Goal: Communication & Community: Answer question/provide support

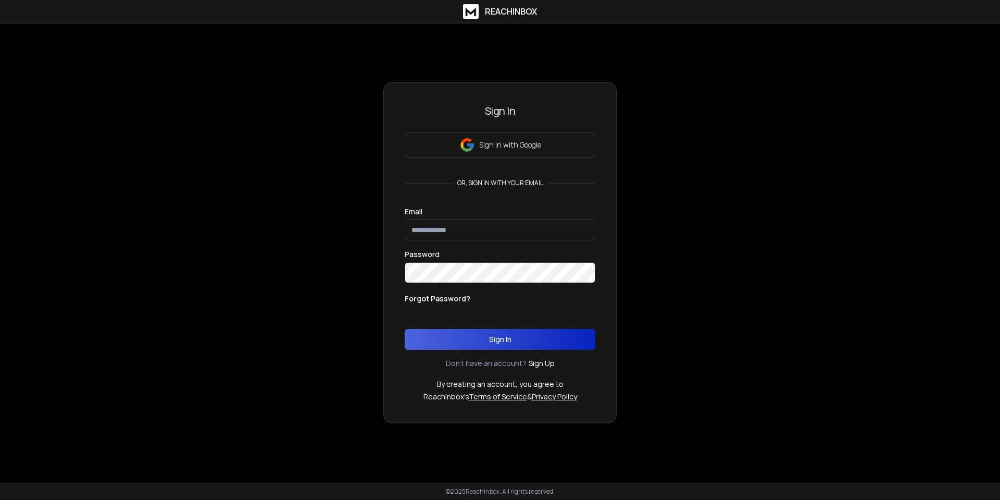
drag, startPoint x: 0, startPoint y: 0, endPoint x: 427, endPoint y: 232, distance: 485.8
click at [427, 232] on input "email" at bounding box center [500, 229] width 191 height 21
paste input "**********"
type input "**********"
click at [494, 334] on button "Sign In" at bounding box center [500, 339] width 191 height 21
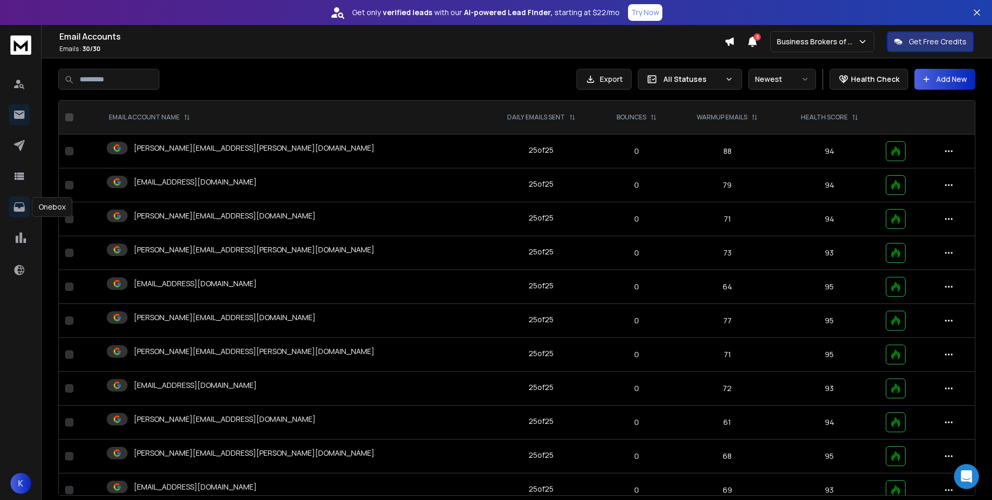
click at [22, 208] on icon at bounding box center [19, 206] width 11 height 9
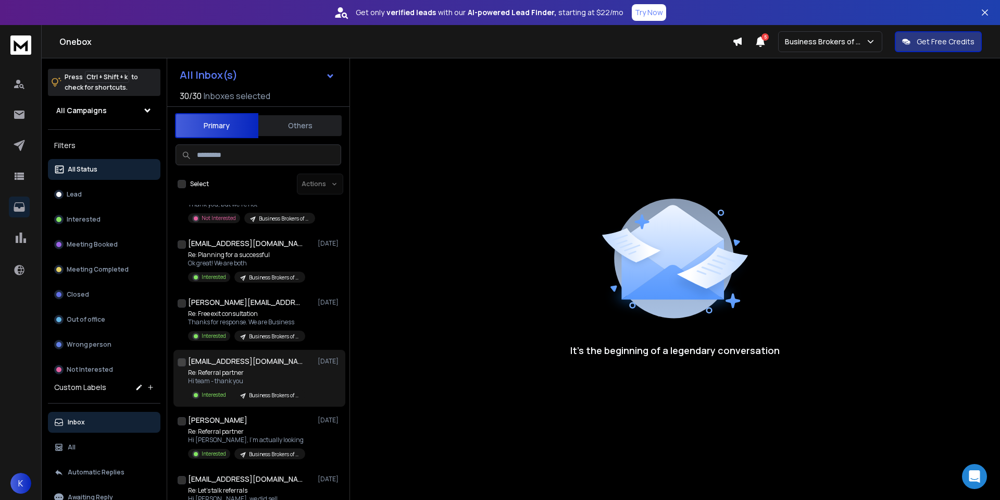
scroll to position [625, 0]
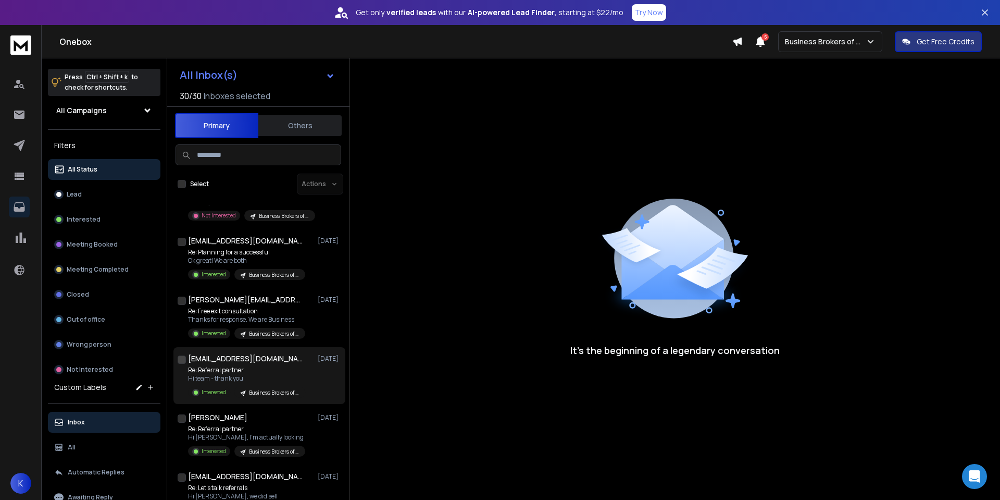
click at [241, 367] on p "Re: Referral partner" at bounding box center [246, 370] width 117 height 8
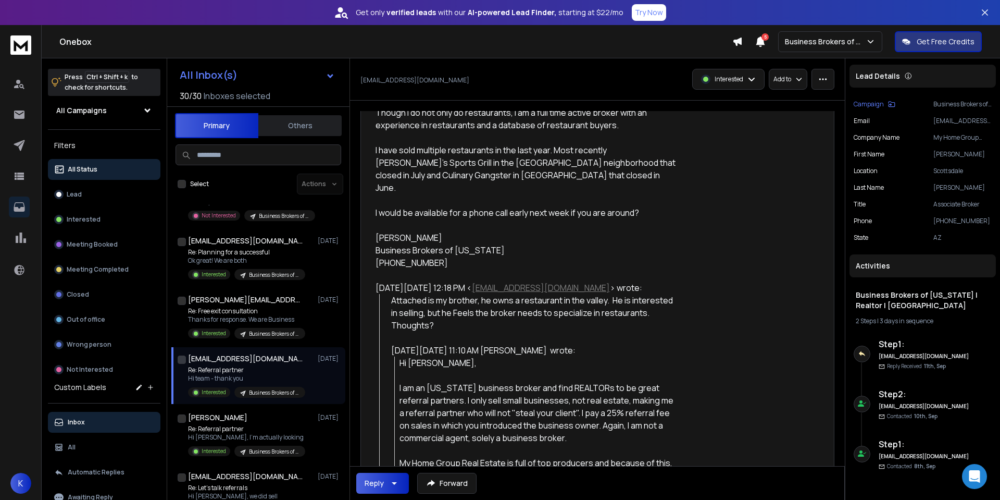
scroll to position [156, 0]
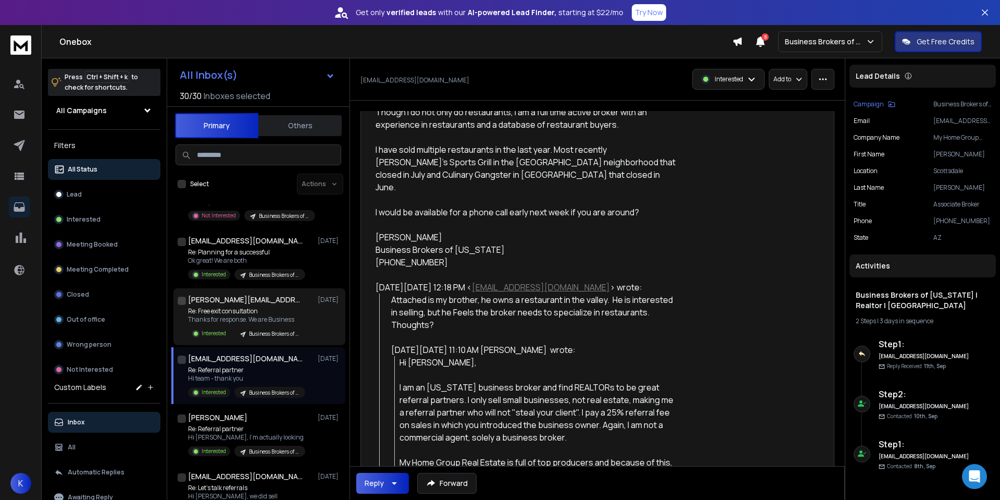
click at [211, 317] on p "Thanks for response. We are Business" at bounding box center [246, 319] width 117 height 8
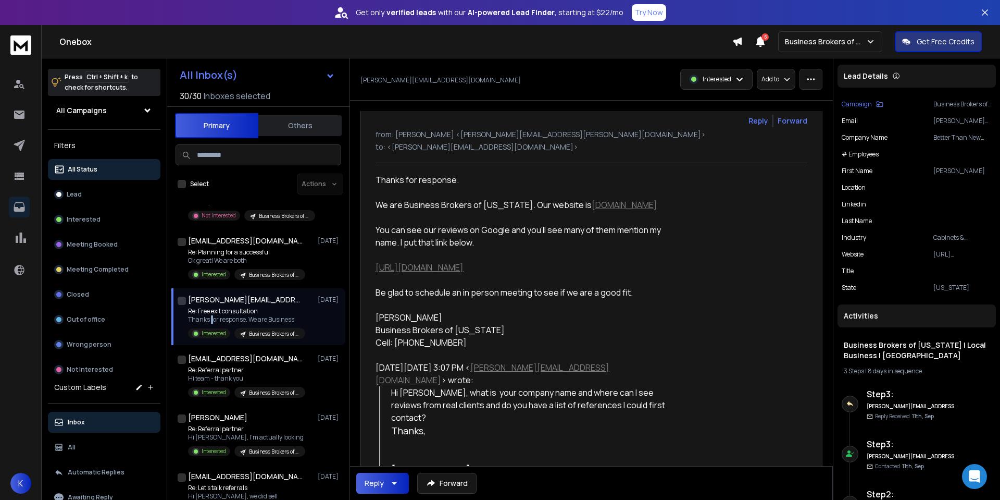
scroll to position [52, 0]
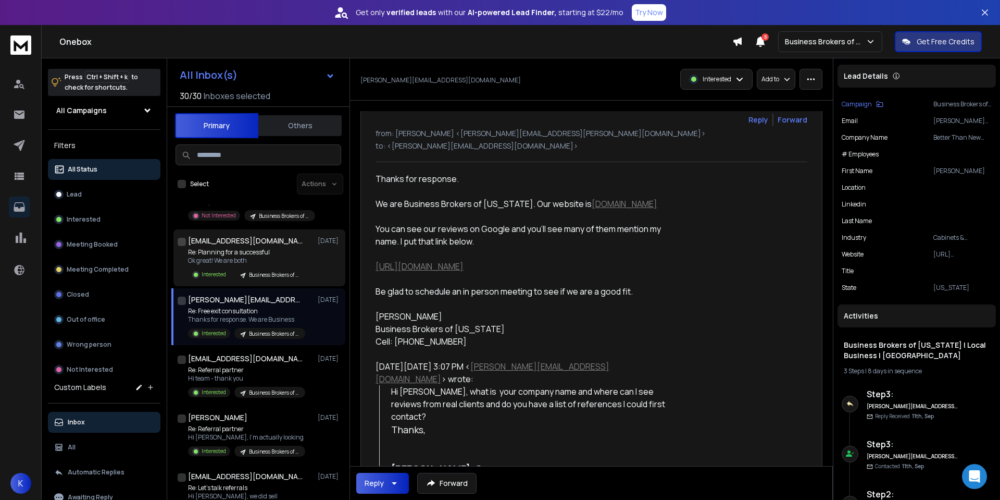
click at [225, 259] on p "Ok great! We are both" at bounding box center [246, 260] width 117 height 8
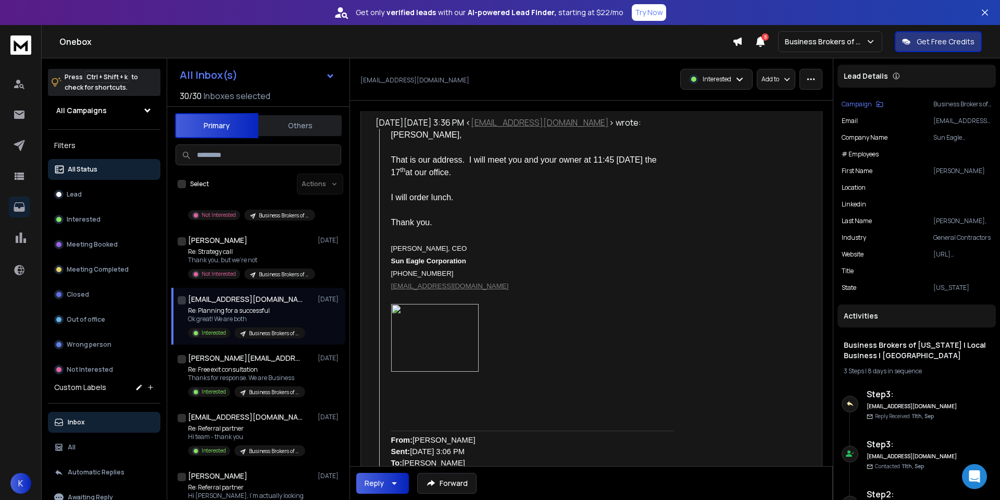
scroll to position [573, 0]
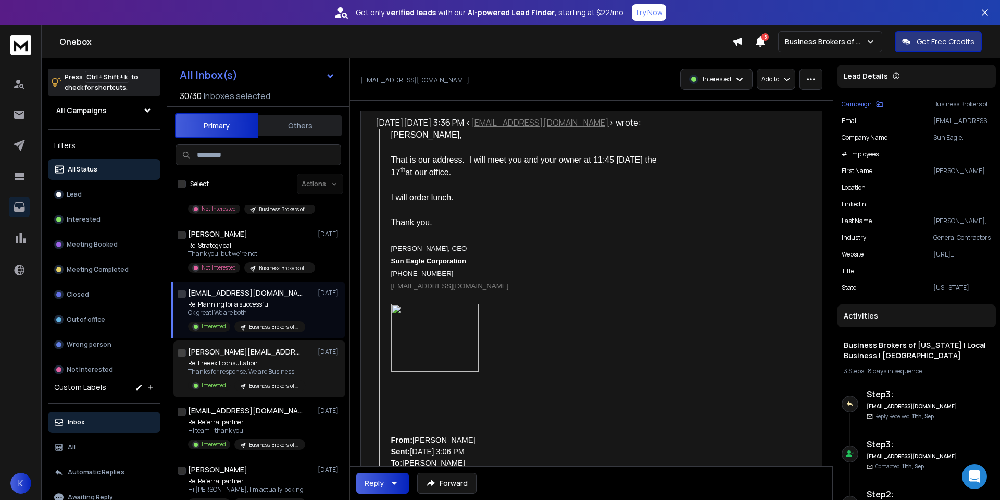
click at [238, 356] on h1 "[PERSON_NAME][EMAIL_ADDRESS][DOMAIN_NAME]" at bounding box center [245, 351] width 115 height 10
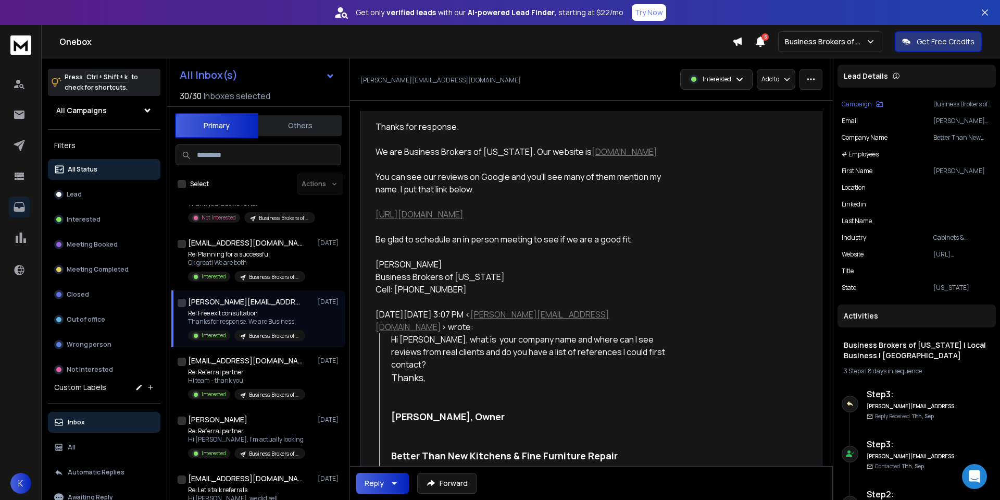
scroll to position [625, 0]
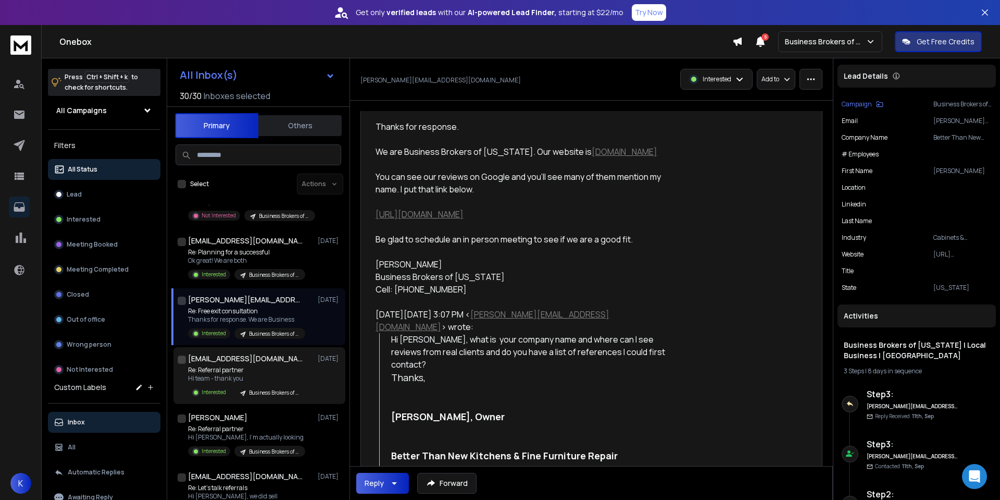
click at [239, 369] on p "Re: Referral partner" at bounding box center [246, 370] width 117 height 8
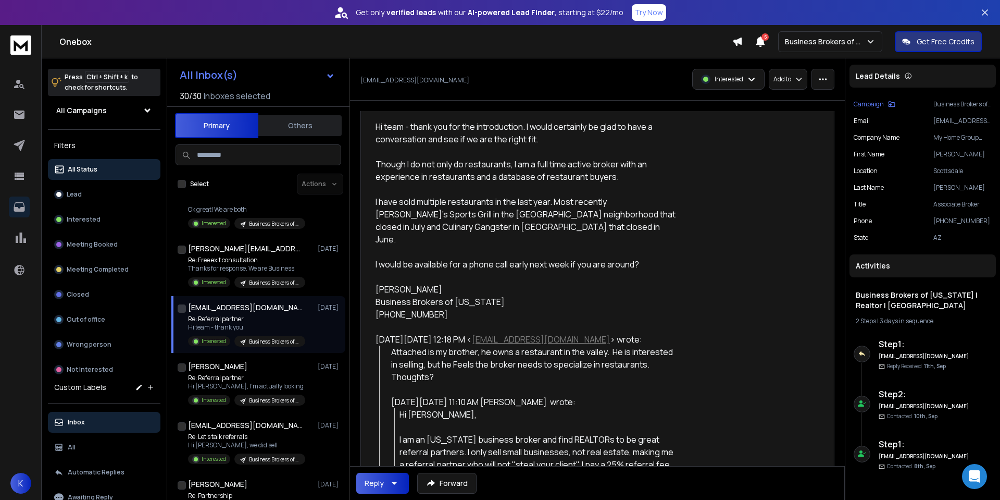
scroll to position [677, 0]
click at [239, 369] on div "Angela Brown 11 Sep" at bounding box center [264, 365] width 153 height 10
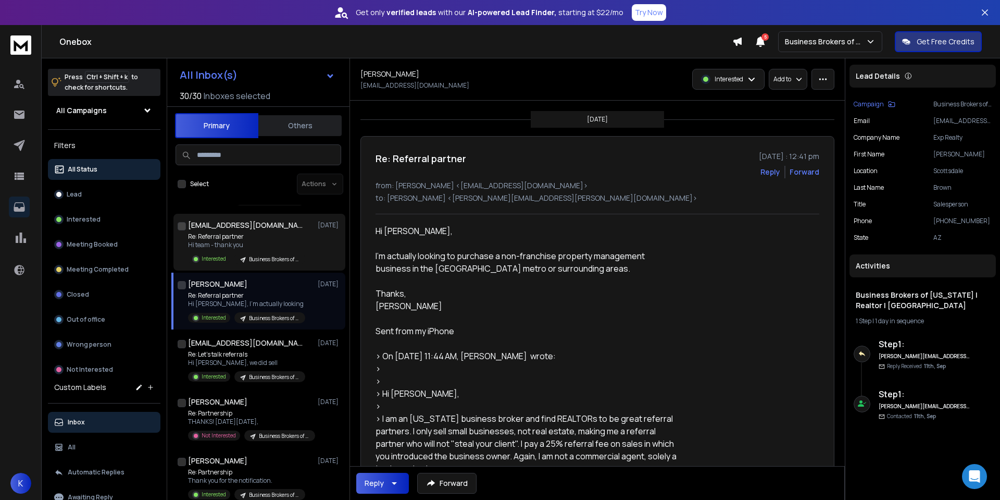
scroll to position [781, 0]
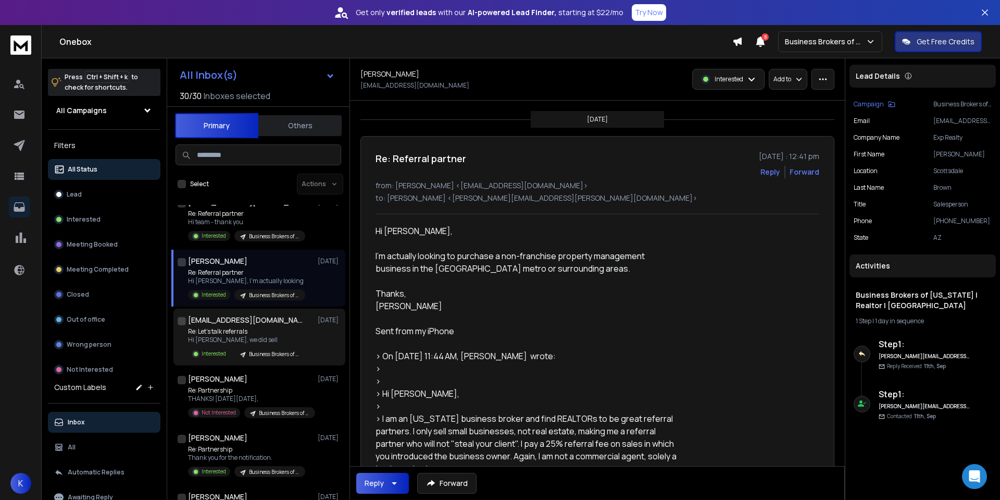
click at [245, 337] on p "Hi [PERSON_NAME], we did sell" at bounding box center [246, 339] width 117 height 8
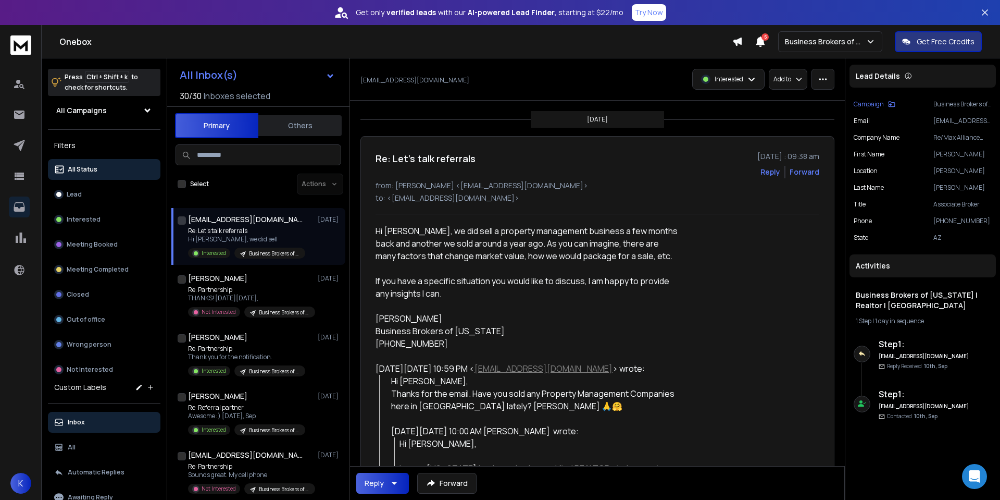
scroll to position [886, 0]
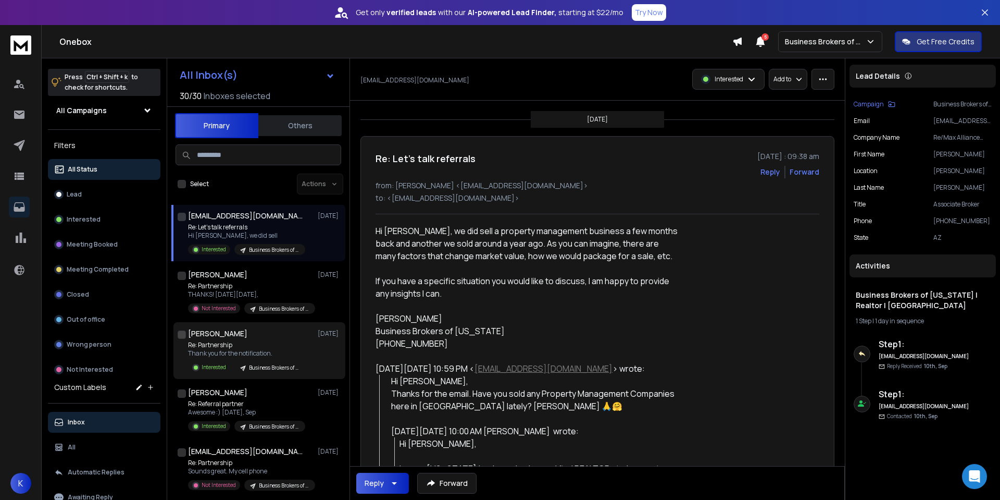
click at [235, 341] on p "Re: Partnership" at bounding box center [246, 345] width 117 height 8
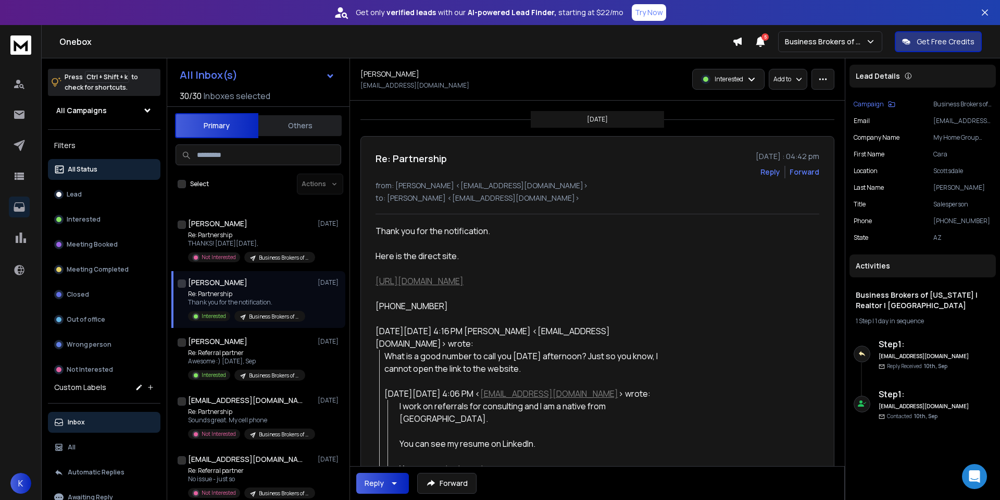
scroll to position [938, 0]
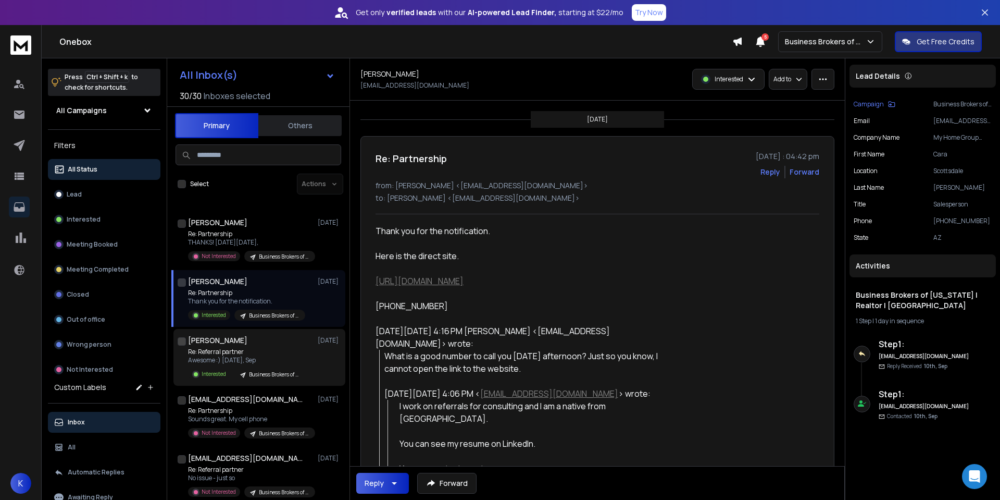
click at [265, 341] on div "Cassie Feldman 10 Sep" at bounding box center [264, 340] width 153 height 10
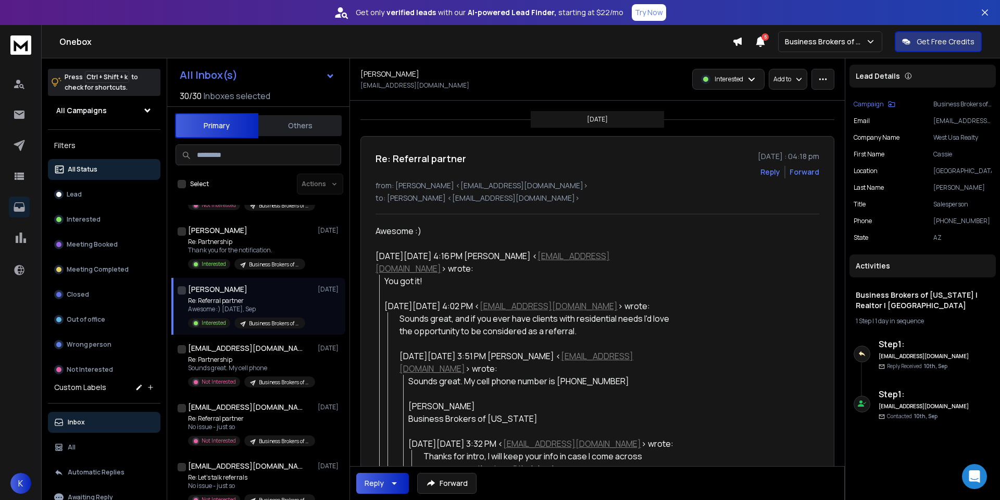
scroll to position [990, 0]
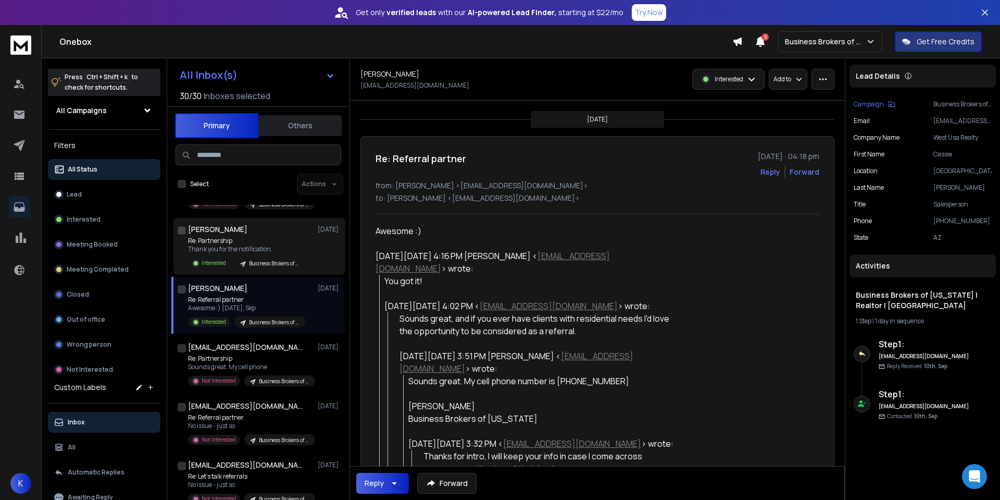
click at [255, 245] on p "Thank you for the notification." at bounding box center [246, 249] width 117 height 8
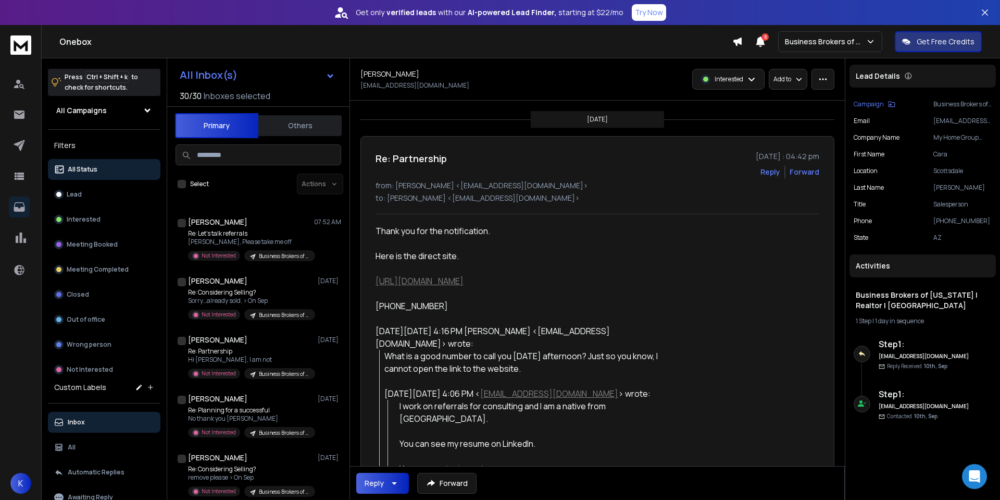
scroll to position [0, 0]
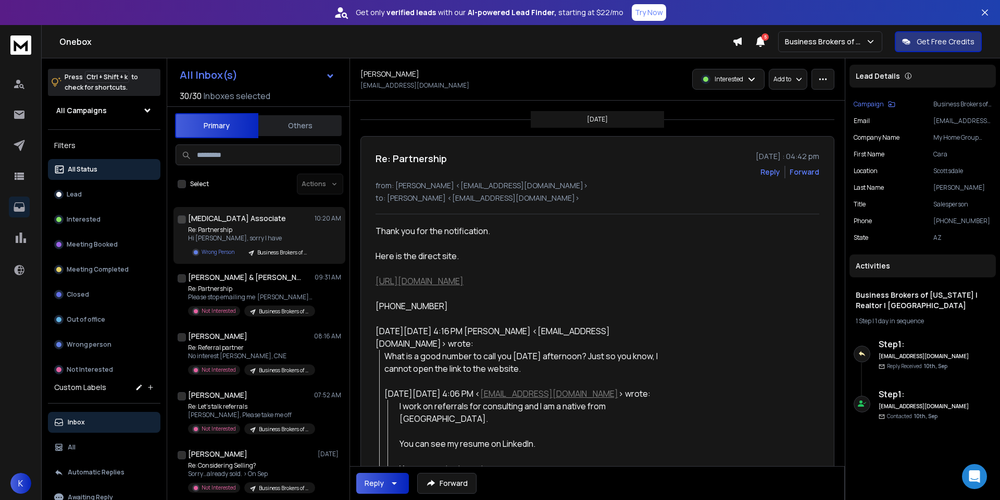
click at [263, 234] on p "Hi [PERSON_NAME], sorry I have" at bounding box center [250, 238] width 125 height 8
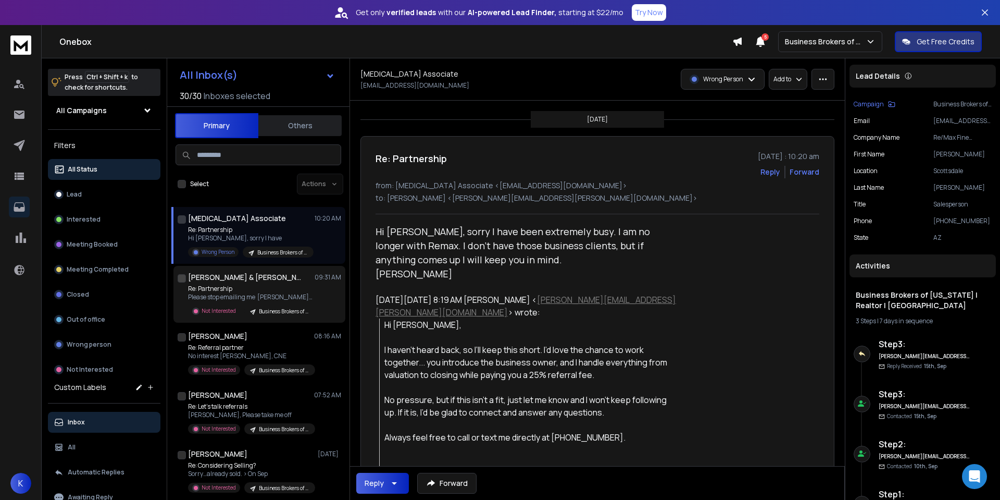
click at [227, 286] on p "Re: Partnership" at bounding box center [250, 288] width 125 height 8
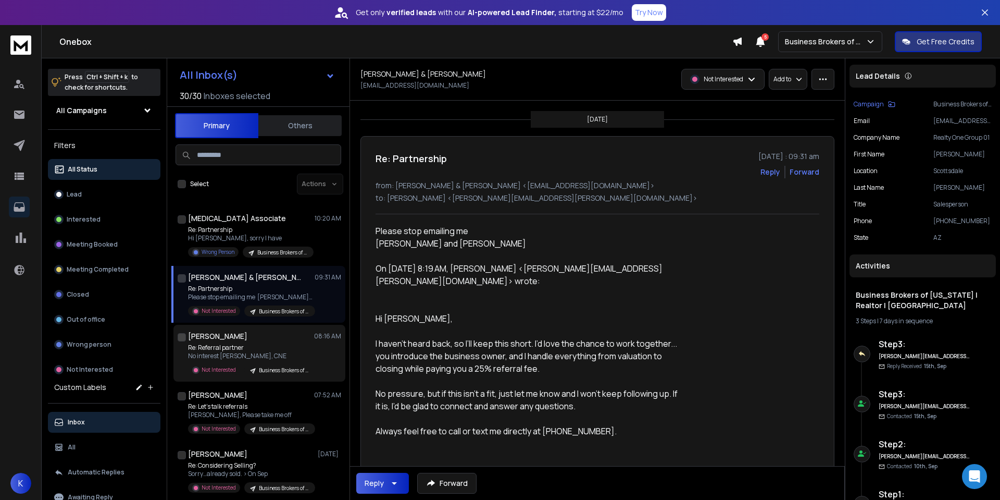
click at [278, 326] on div "Barbara Lang 08:16 AM Re: Referral partner No interest Barbara Lang, CNE Not In…" at bounding box center [259, 353] width 172 height 57
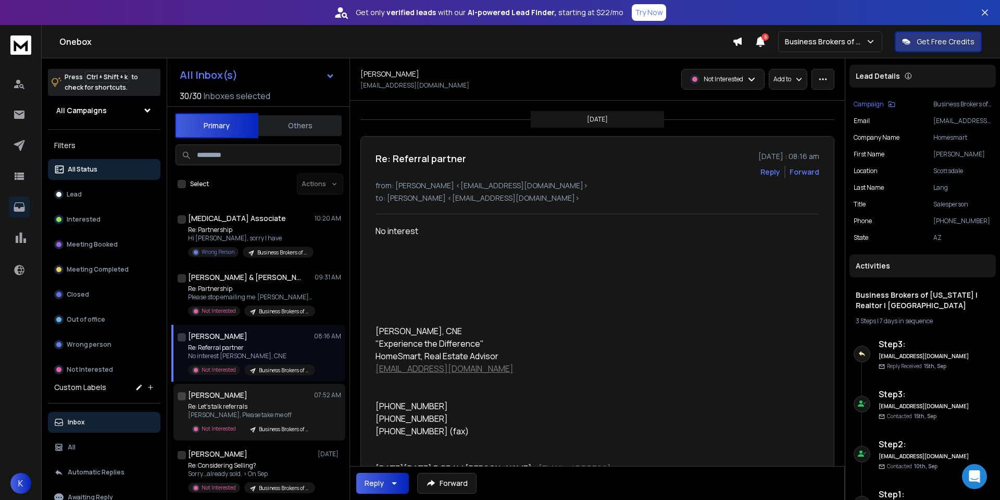
click at [248, 404] on p "Re: Let’s talk referrals" at bounding box center [250, 406] width 125 height 8
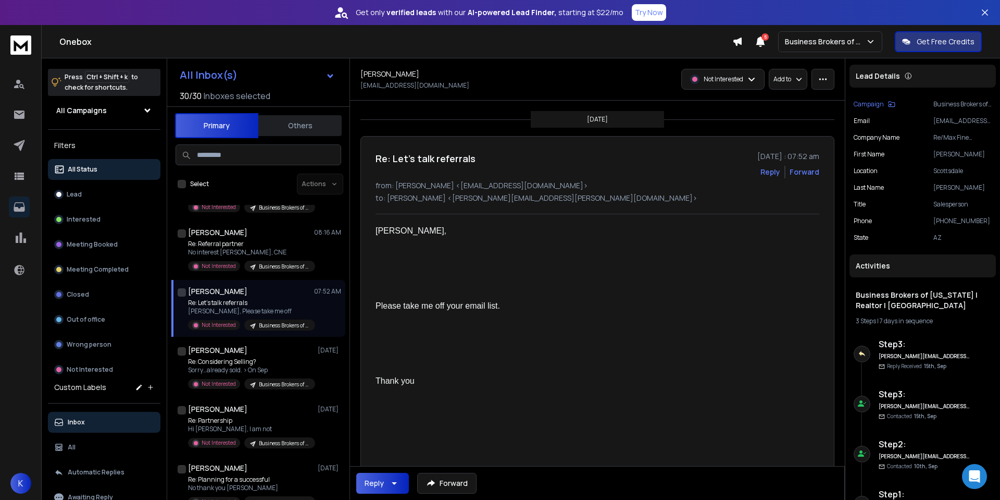
scroll to position [104, 0]
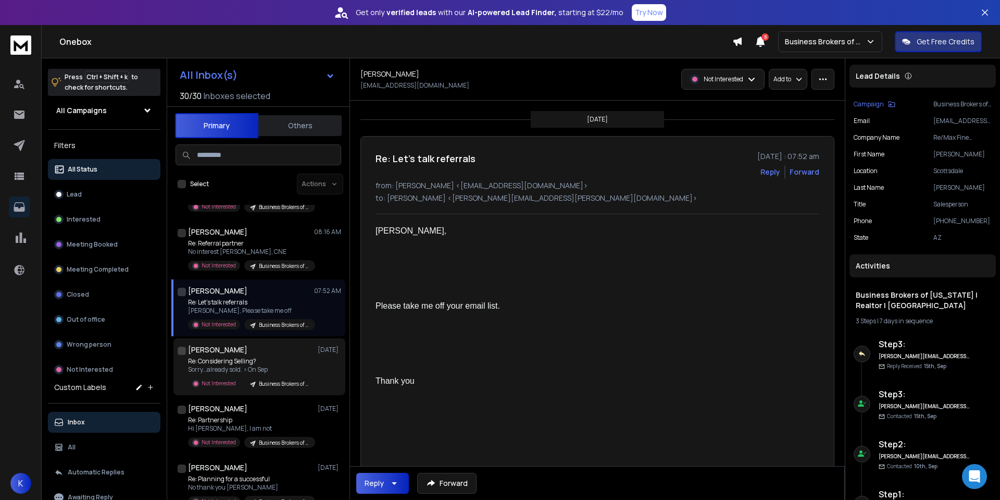
click at [255, 370] on p "Sorry…already sold. > On Sep" at bounding box center [250, 369] width 125 height 8
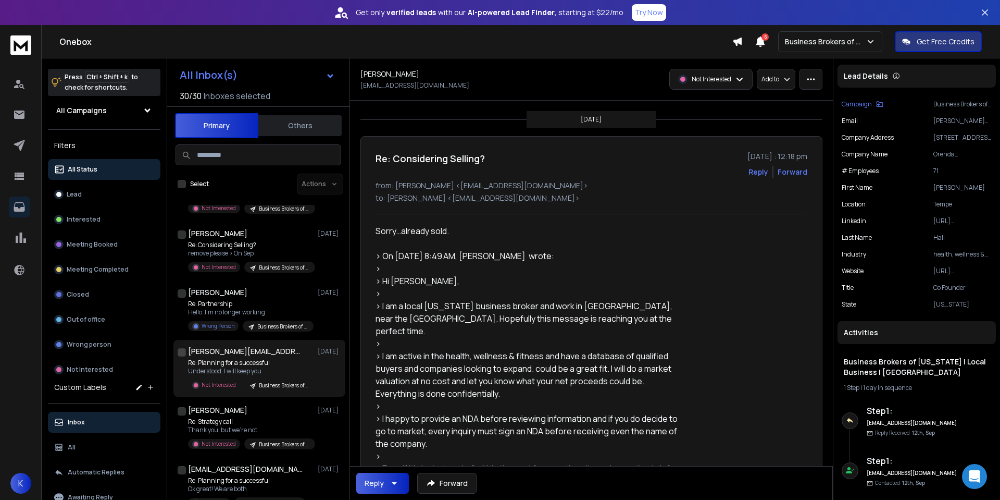
scroll to position [417, 0]
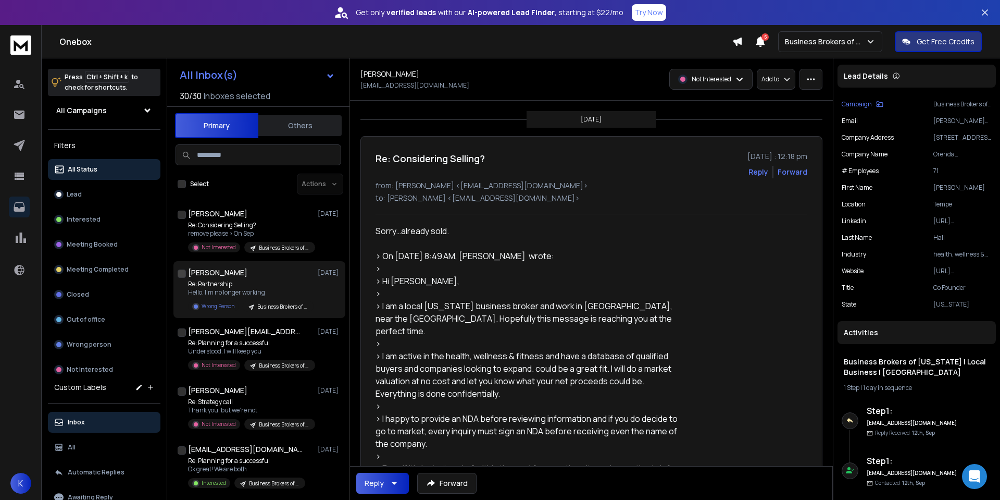
click at [252, 281] on p "Re: Partnership" at bounding box center [250, 284] width 125 height 8
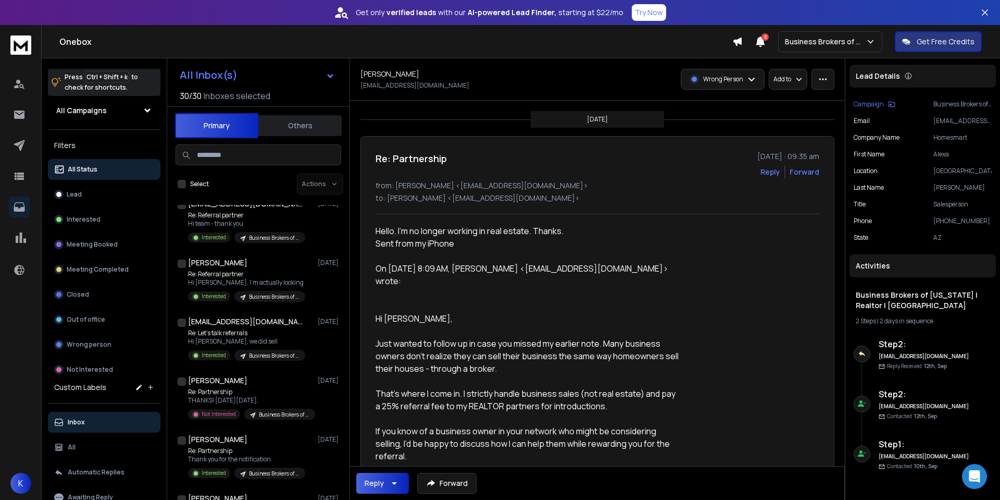
scroll to position [781, 0]
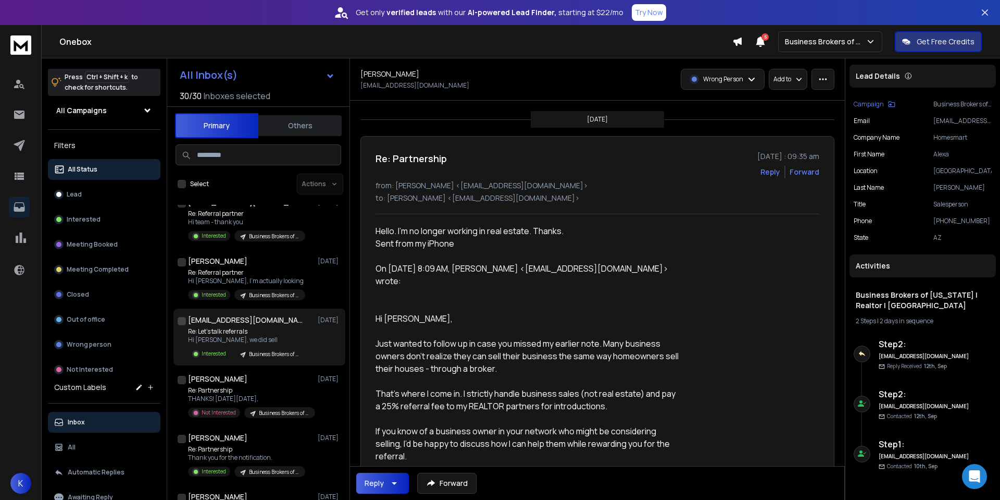
click at [255, 337] on p "Hi [PERSON_NAME], we did sell" at bounding box center [246, 339] width 117 height 8
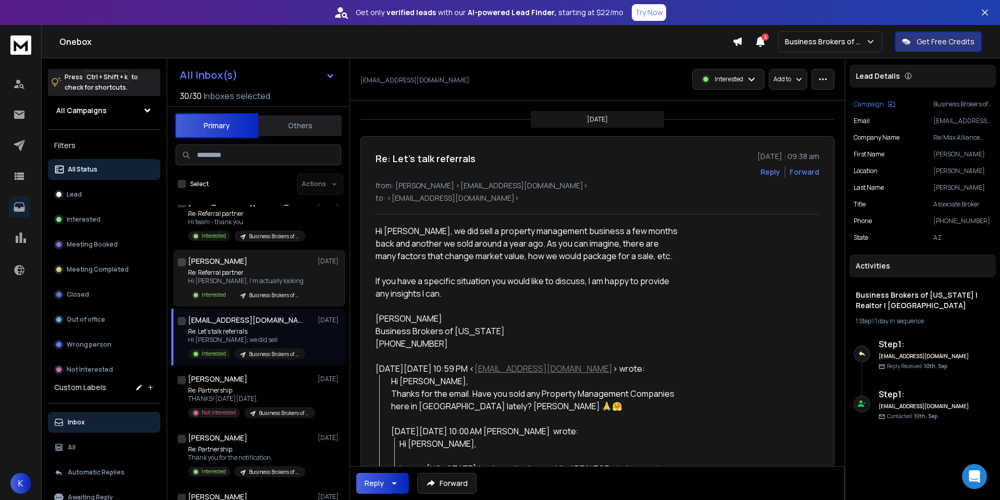
click at [257, 273] on p "Re: Referral partner" at bounding box center [246, 272] width 117 height 8
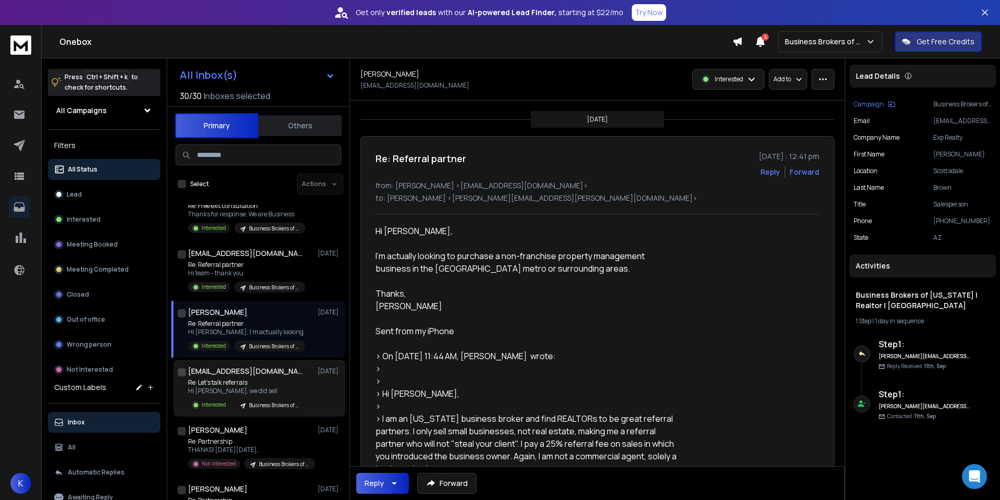
scroll to position [729, 0]
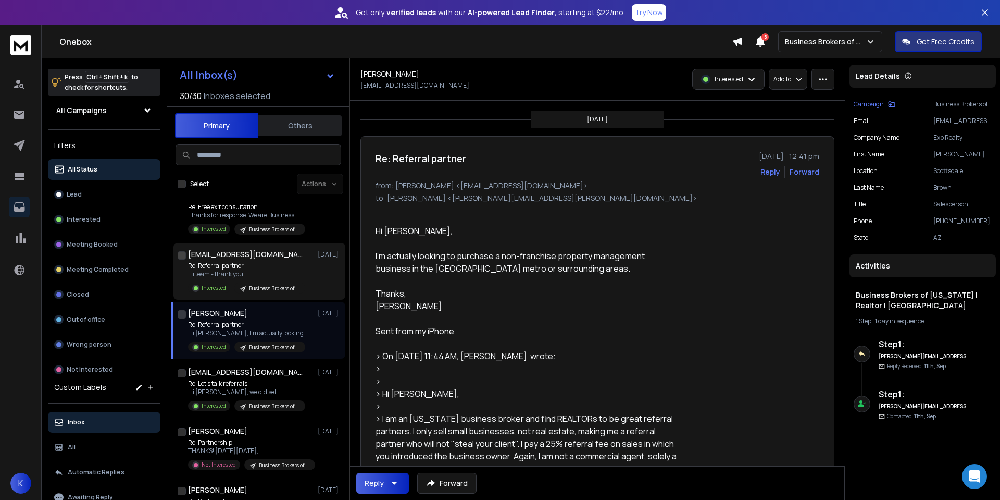
click at [254, 285] on p "Business Brokers of [US_STATE] | Realtor | [GEOGRAPHIC_DATA]" at bounding box center [274, 288] width 50 height 8
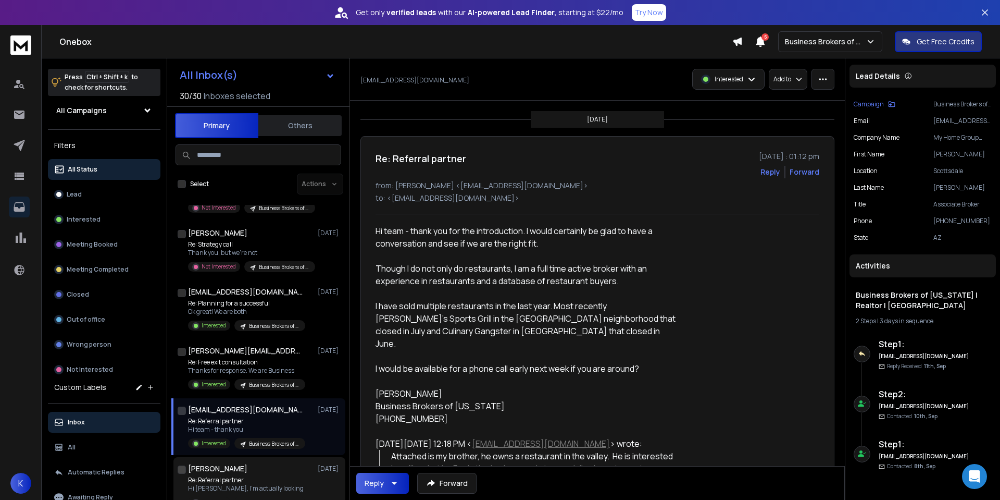
scroll to position [573, 0]
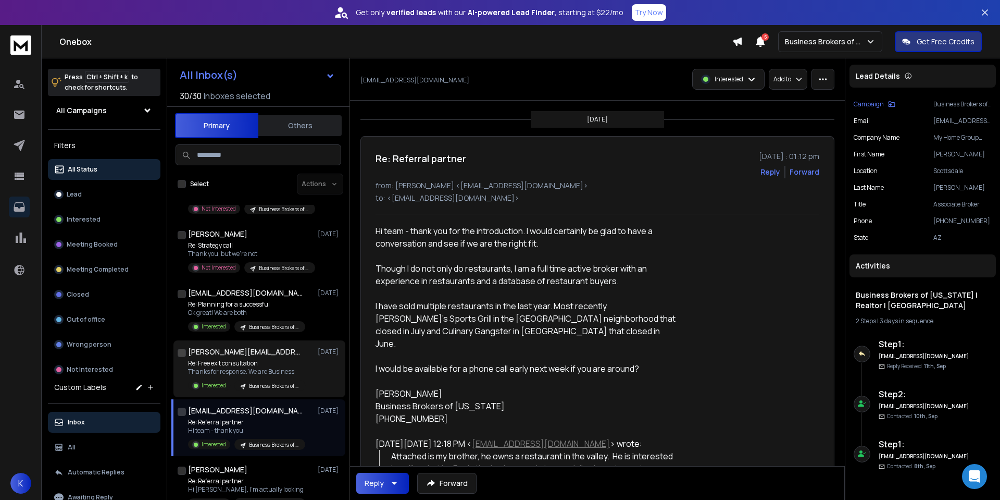
click at [269, 349] on h1 "[PERSON_NAME][EMAIL_ADDRESS][DOMAIN_NAME]" at bounding box center [245, 351] width 115 height 10
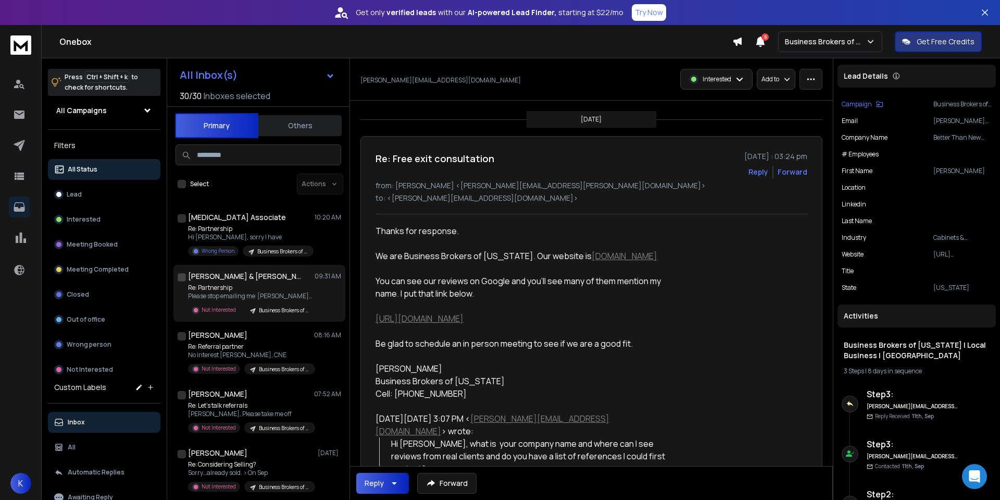
scroll to position [0, 0]
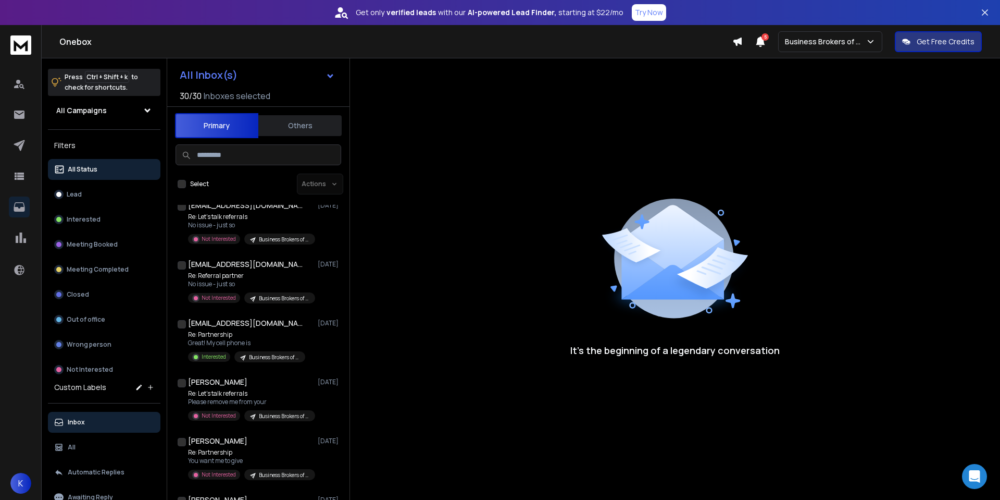
scroll to position [1250, 0]
click at [243, 161] on input at bounding box center [259, 154] width 166 height 21
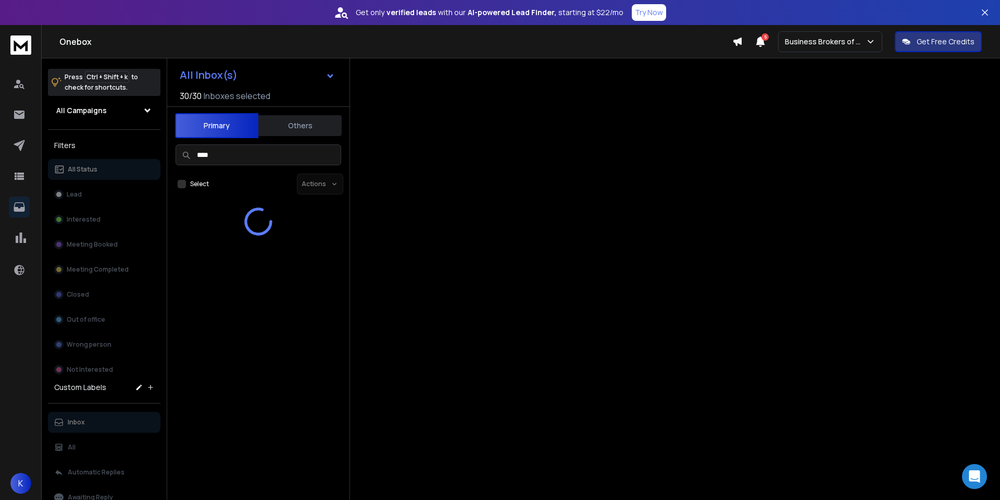
scroll to position [0, 0]
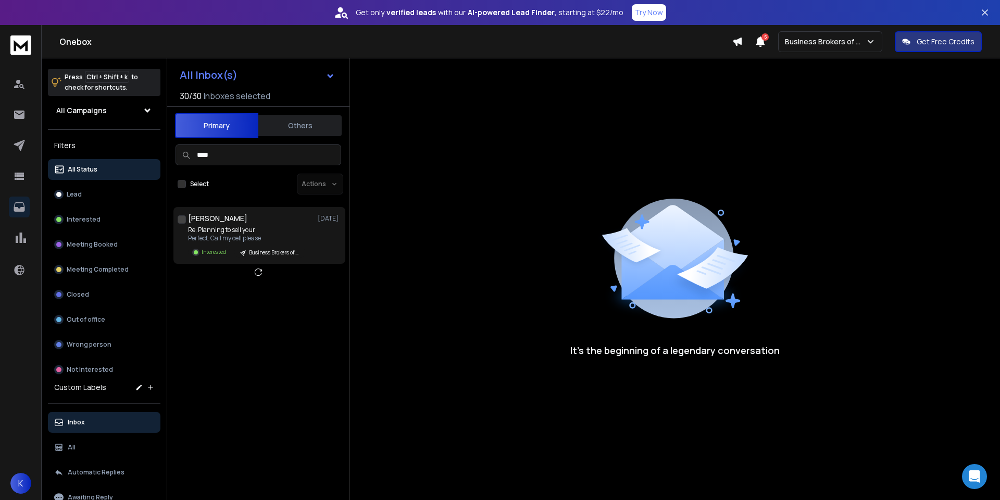
type input "****"
click at [251, 228] on p "Re: Planning to sell your" at bounding box center [246, 230] width 117 height 8
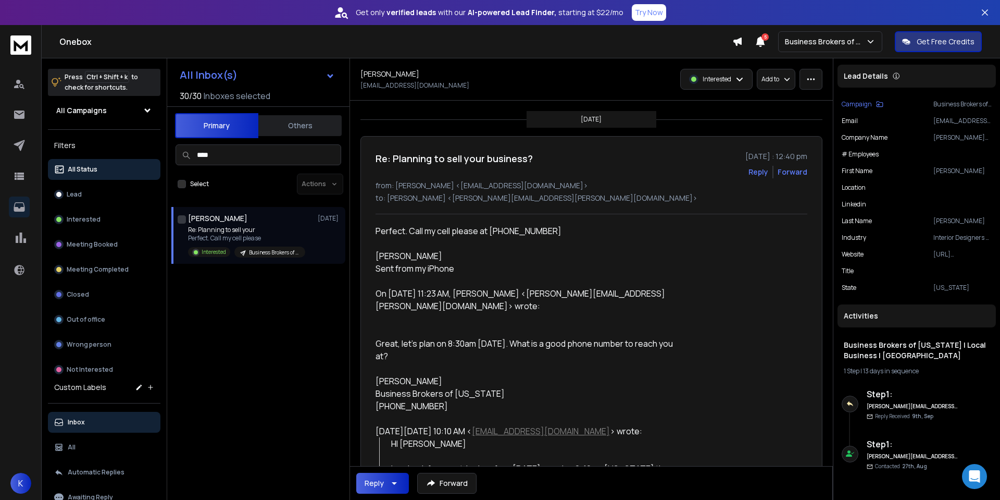
click at [768, 175] on button "Reply" at bounding box center [759, 172] width 20 height 10
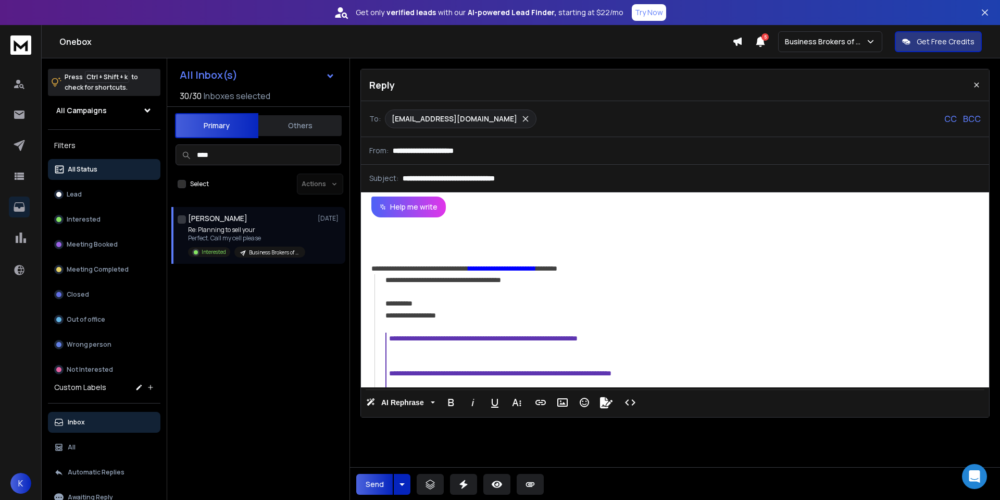
click at [976, 90] on div "Reply" at bounding box center [675, 84] width 628 height 31
click at [976, 83] on icon at bounding box center [977, 85] width 8 height 8
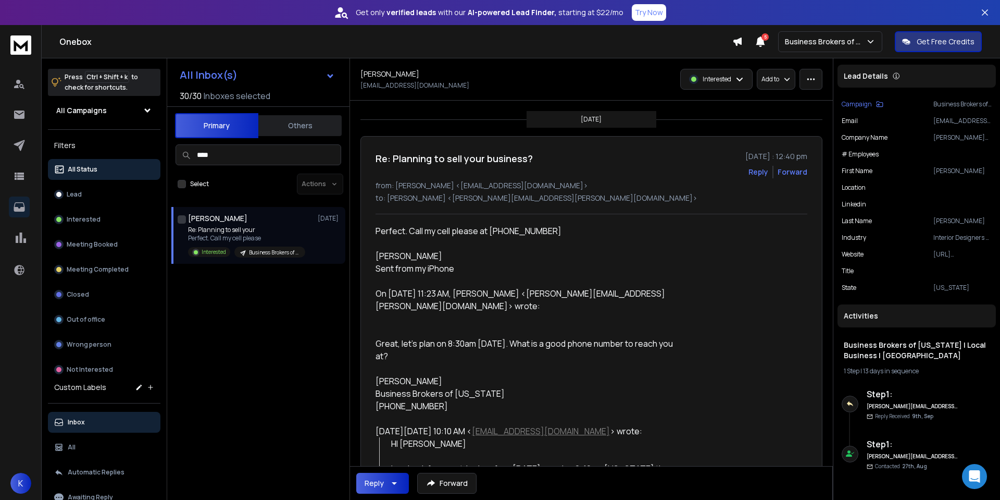
click at [95, 420] on button "Inbox" at bounding box center [104, 422] width 113 height 21
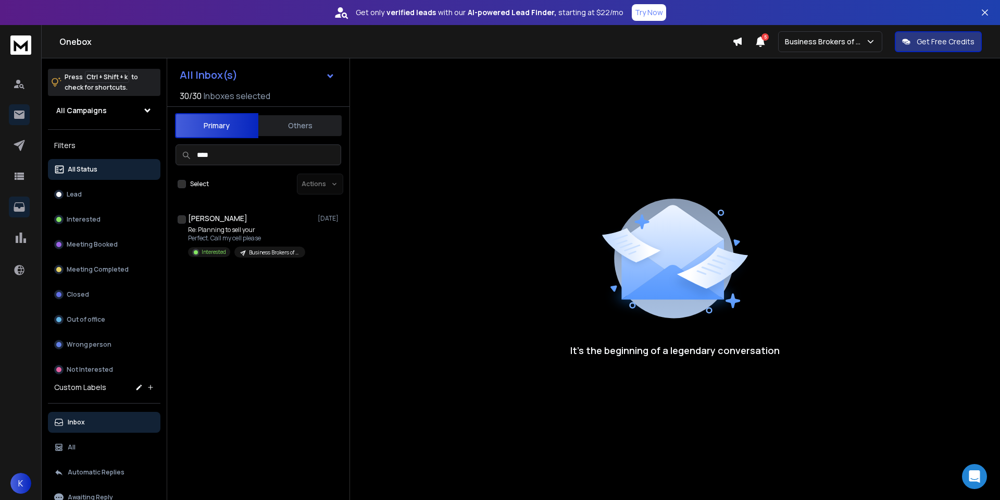
drag, startPoint x: 279, startPoint y: 153, endPoint x: 23, endPoint y: 123, distance: 257.0
click at [93, 134] on div "Press Ctrl + Shift + k to check for shortcuts. All Campaigns All Campaigns Filt…" at bounding box center [521, 308] width 958 height 500
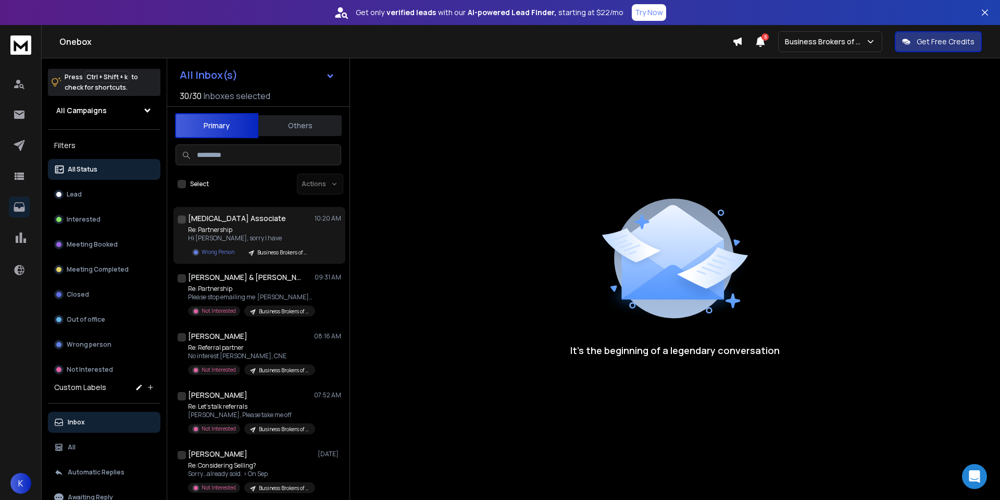
click at [249, 219] on h1 "[MEDICAL_DATA] Associate" at bounding box center [237, 218] width 98 height 10
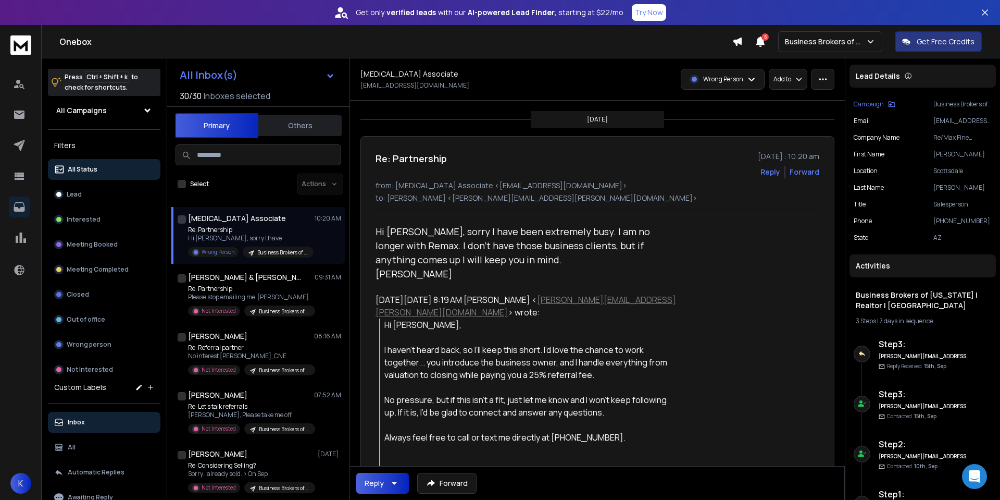
click at [780, 174] on button "Reply" at bounding box center [771, 172] width 20 height 10
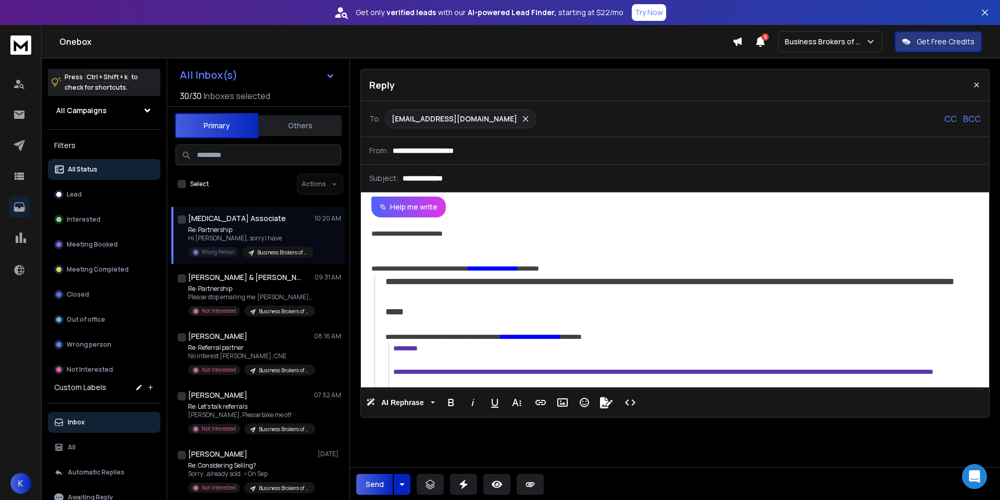
click at [378, 484] on button "Send" at bounding box center [374, 483] width 36 height 21
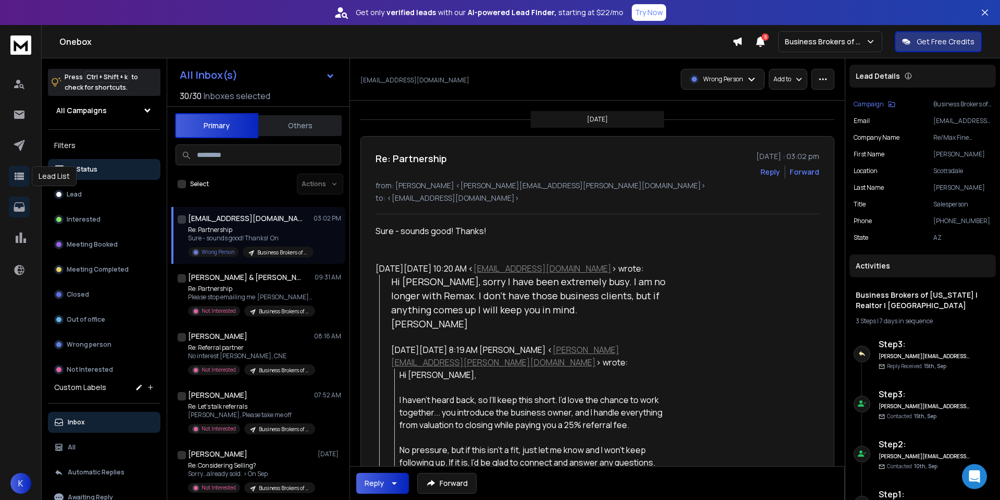
click at [12, 179] on link at bounding box center [19, 176] width 21 height 21
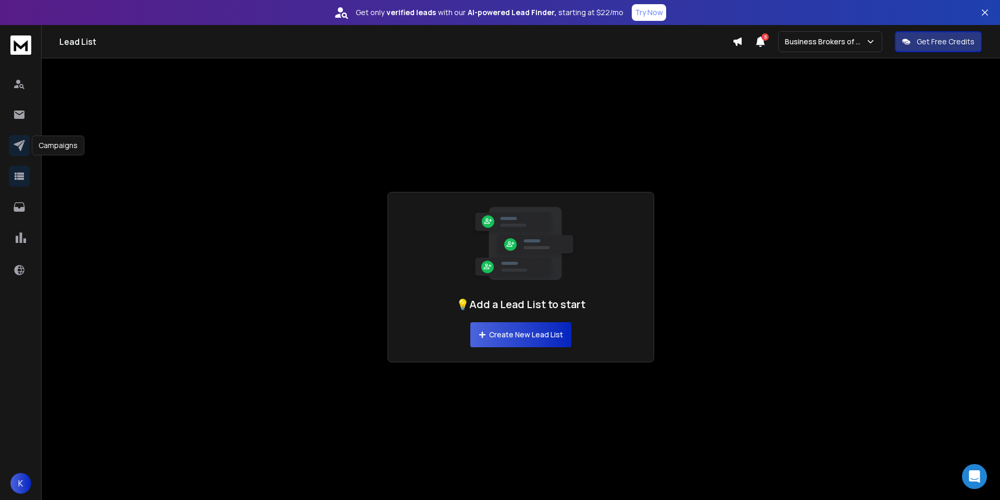
click at [17, 146] on icon at bounding box center [19, 145] width 11 height 11
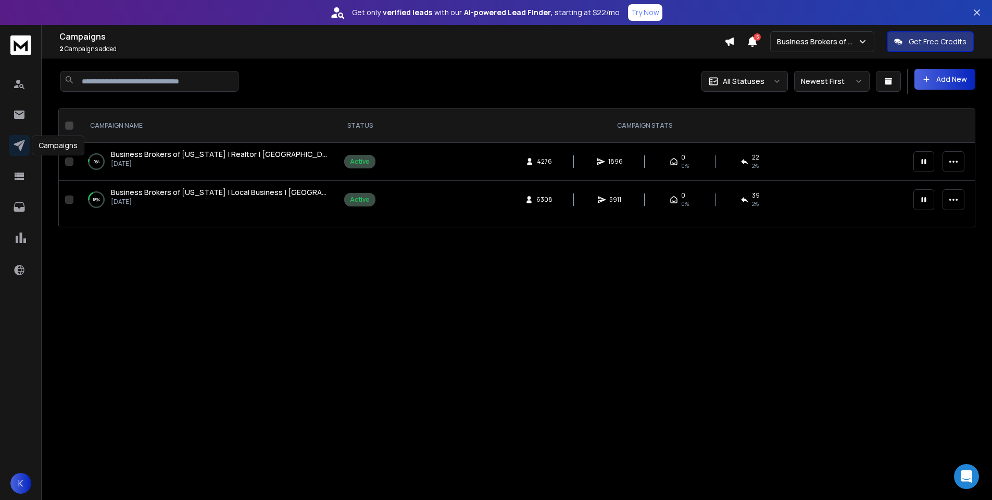
click at [121, 84] on input at bounding box center [149, 81] width 178 height 21
paste input "**********"
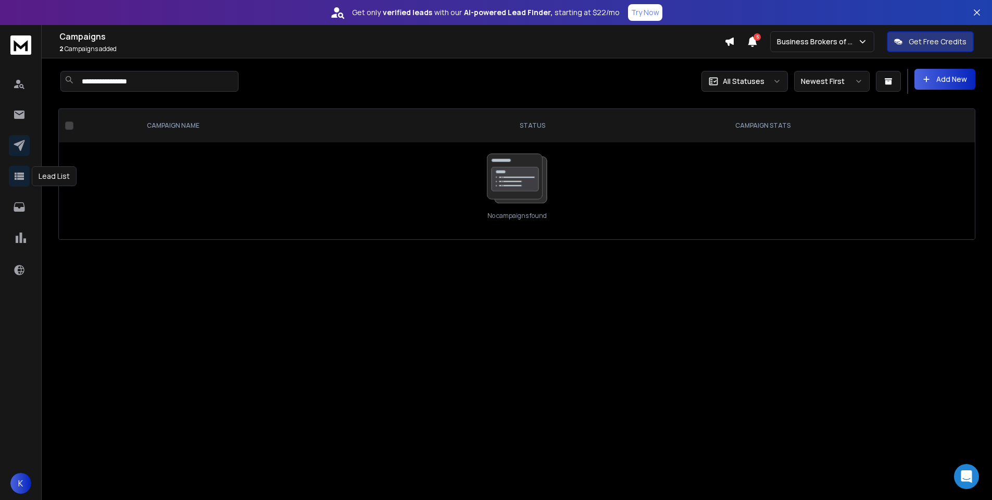
type input "**********"
click at [24, 180] on icon at bounding box center [19, 176] width 13 height 13
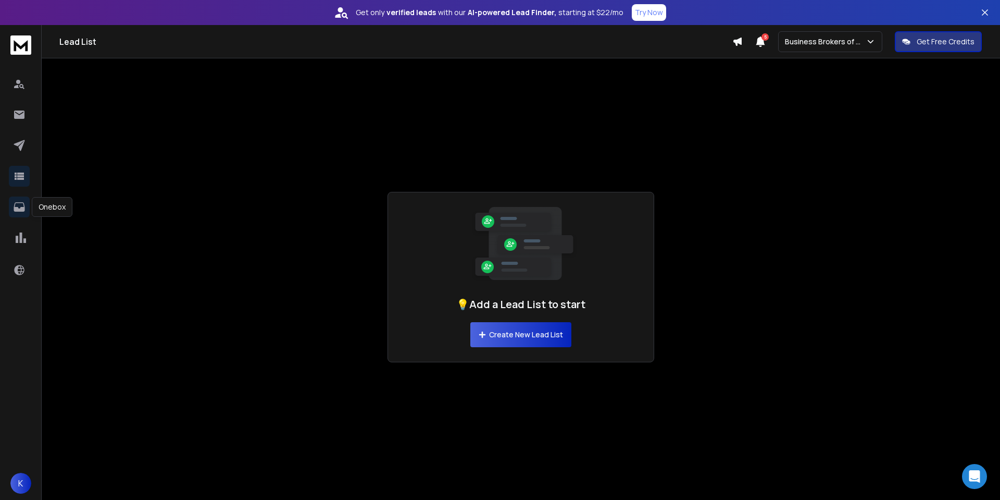
click at [28, 211] on link at bounding box center [19, 206] width 21 height 21
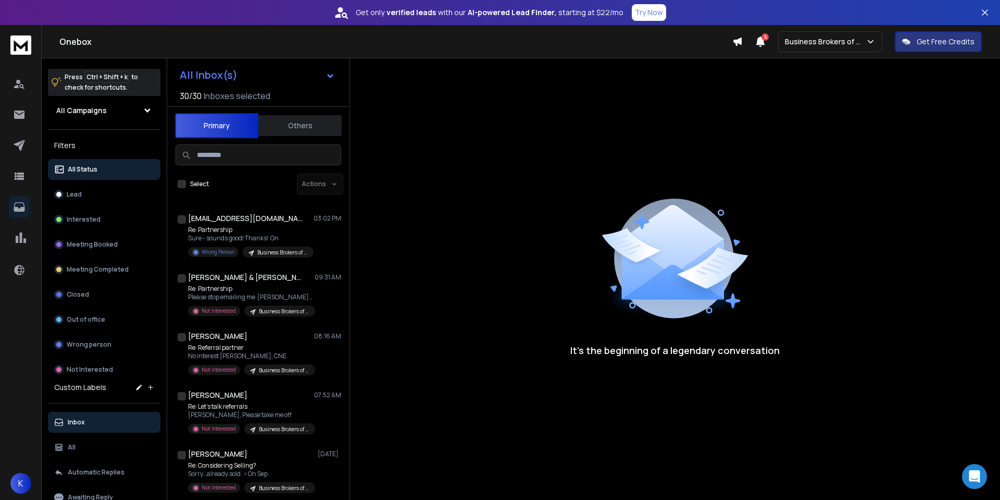
click at [217, 153] on input at bounding box center [259, 154] width 166 height 21
paste input "**********"
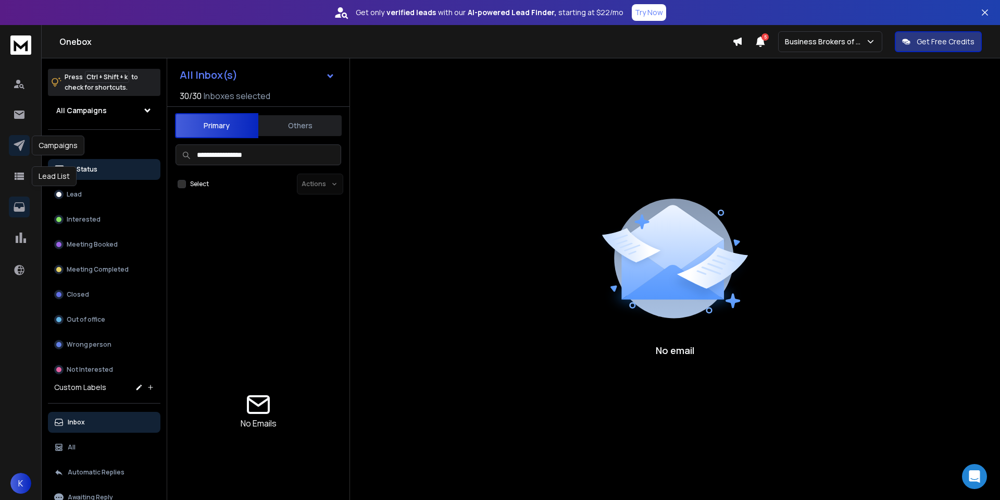
type input "**********"
click at [23, 146] on icon at bounding box center [19, 145] width 13 height 13
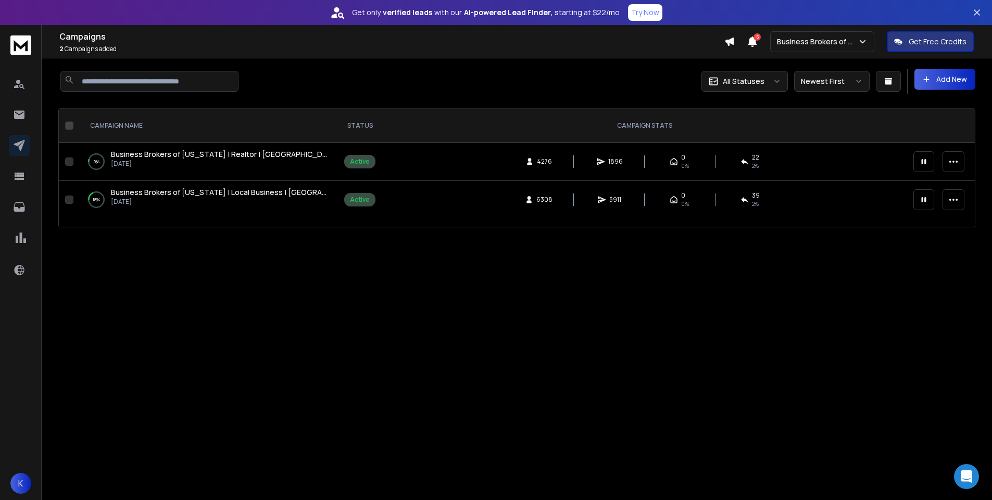
click at [214, 159] on link "Business Brokers of [US_STATE] | Realtor | [GEOGRAPHIC_DATA]" at bounding box center [219, 154] width 217 height 10
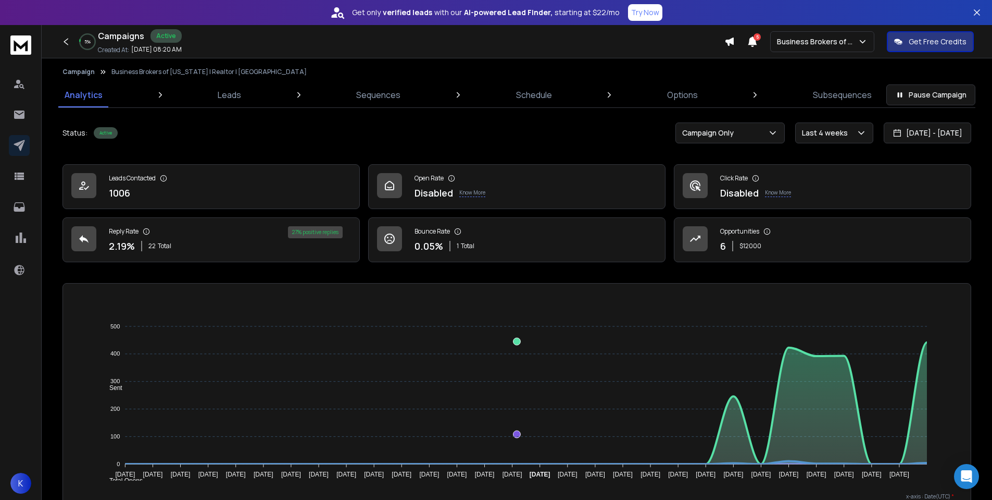
scroll to position [5, 0]
click at [140, 188] on div "1006" at bounding box center [138, 193] width 58 height 15
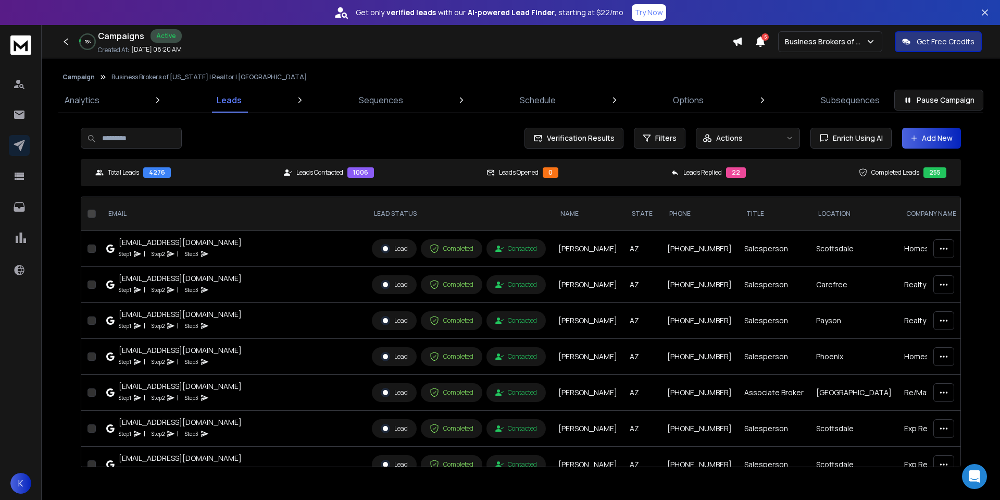
click at [119, 138] on input at bounding box center [131, 138] width 101 height 21
paste input "**********"
type input "**********"
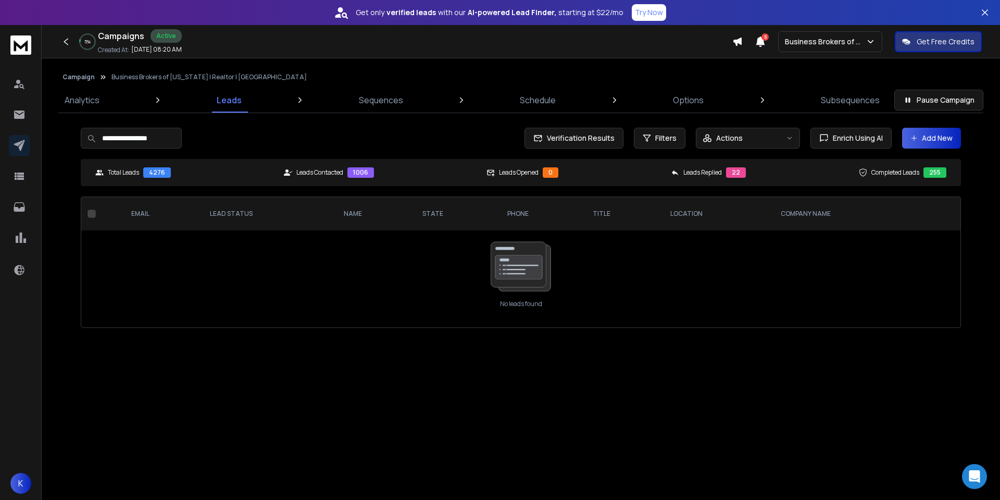
drag, startPoint x: 172, startPoint y: 136, endPoint x: 0, endPoint y: 131, distance: 172.0
click at [0, 131] on div "**********" at bounding box center [500, 178] width 1000 height 307
type input "*****"
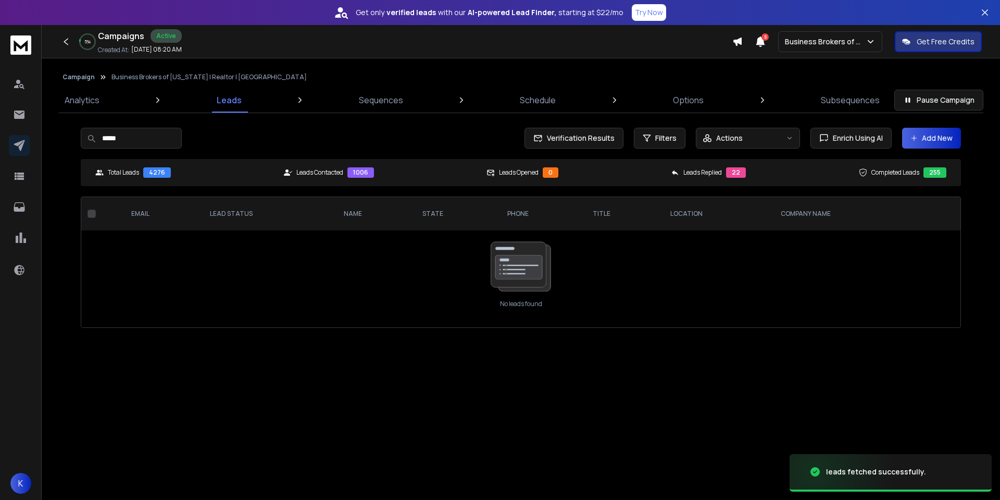
click at [332, 170] on p "Leads Contacted" at bounding box center [319, 172] width 47 height 8
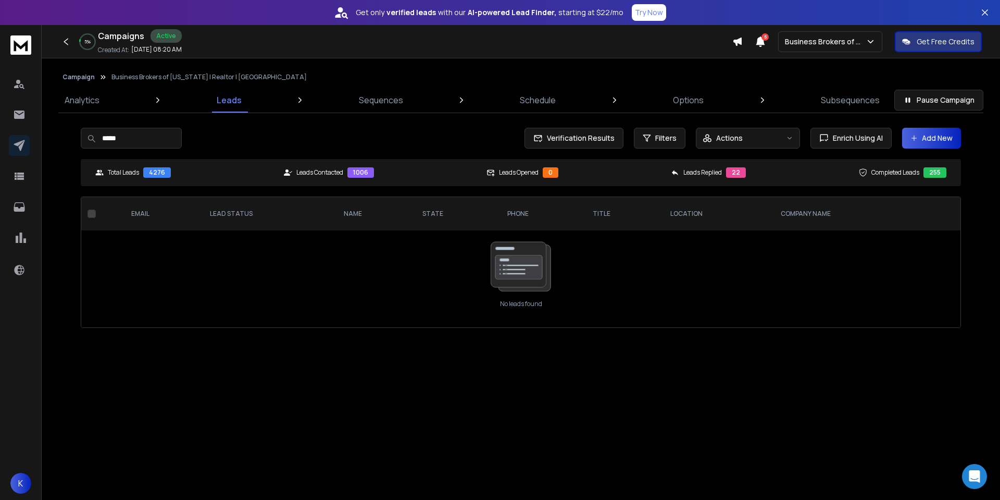
click at [153, 132] on input "*****" at bounding box center [131, 138] width 101 height 21
drag, startPoint x: 171, startPoint y: 137, endPoint x: 56, endPoint y: 132, distance: 115.2
click at [56, 132] on div "Campaign Business Brokers of [US_STATE] | Realtor | [GEOGRAPHIC_DATA] Analytics…" at bounding box center [521, 194] width 958 height 273
click at [104, 101] on link "Analytics" at bounding box center [81, 100] width 47 height 25
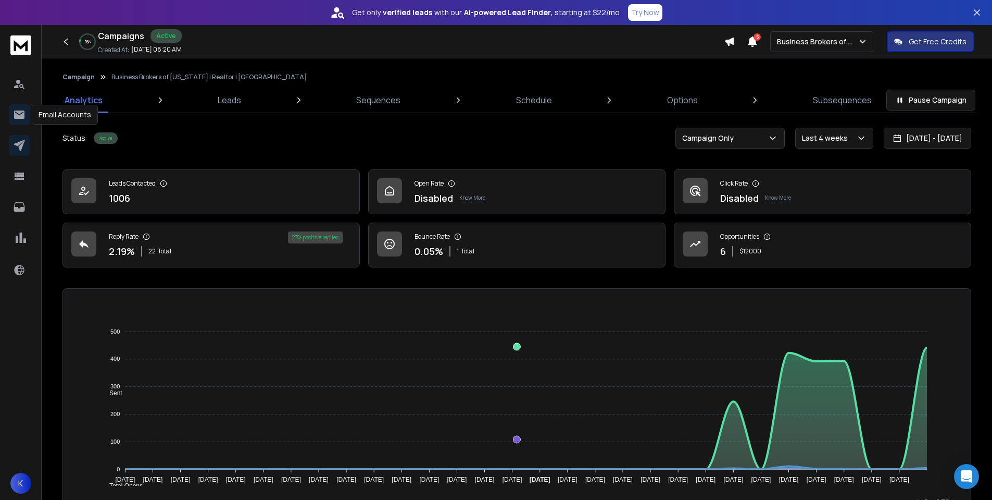
click at [14, 113] on icon at bounding box center [19, 114] width 13 height 13
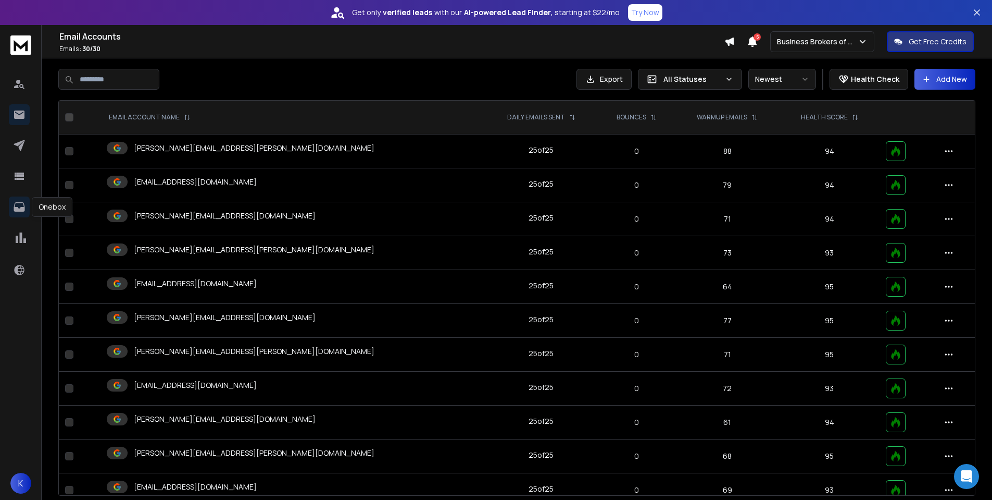
click at [23, 201] on icon at bounding box center [19, 207] width 13 height 13
